Goal: Task Accomplishment & Management: Use online tool/utility

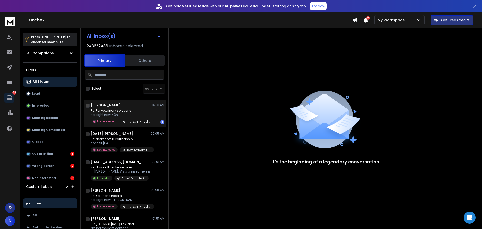
click at [113, 106] on div "[PERSON_NAME] 02:13 AM" at bounding box center [128, 105] width 74 height 5
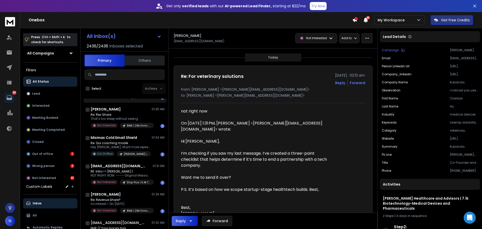
scroll to position [178, 0]
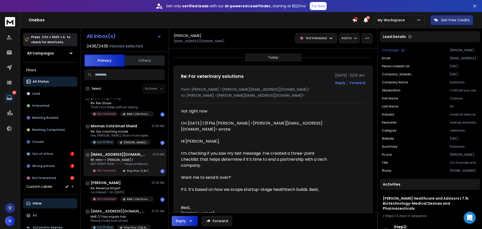
click at [118, 154] on h1 "[EMAIL_ADDRESS][DOMAIN_NAME]" at bounding box center [118, 154] width 55 height 5
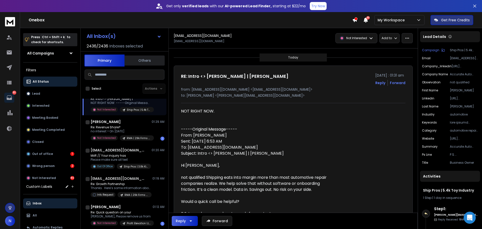
scroll to position [241, 0]
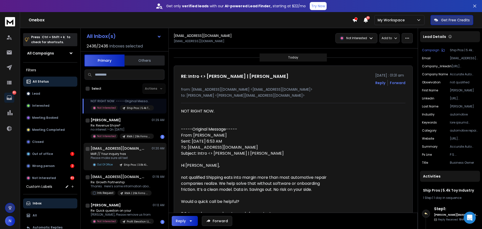
click at [140, 152] on p "MiiR // Your inquiry has" at bounding box center [121, 154] width 60 height 4
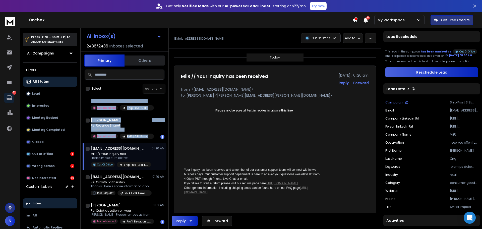
scroll to position [98, 0]
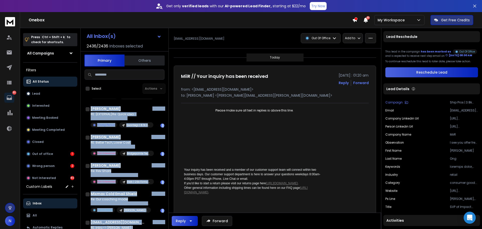
drag, startPoint x: 167, startPoint y: 138, endPoint x: 170, endPoint y: 33, distance: 104.6
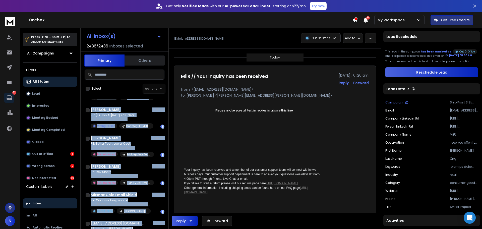
click at [169, 82] on div "All Inbox(s) 2436 / 2436 Inboxes selected Primary Others Select Actions [PERSON…" at bounding box center [281, 142] width 402 height 229
